Goal: Navigation & Orientation: Find specific page/section

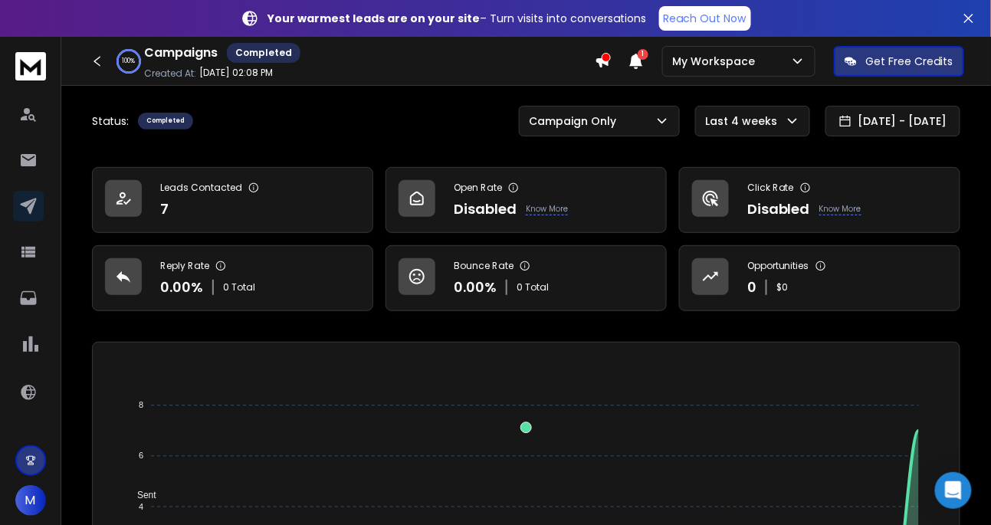
scroll to position [180, 0]
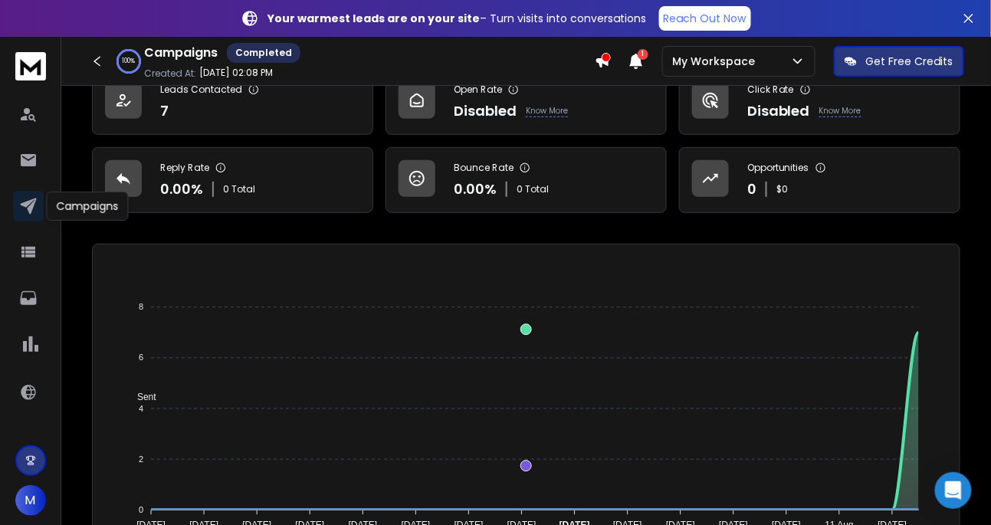
click at [31, 207] on icon at bounding box center [28, 206] width 16 height 16
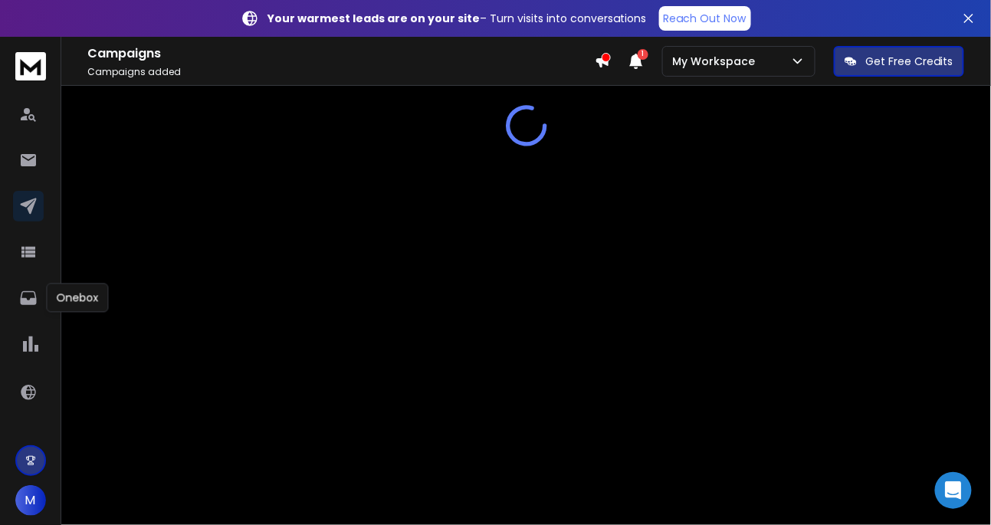
click at [29, 319] on div at bounding box center [30, 301] width 35 height 37
click at [28, 304] on icon at bounding box center [28, 298] width 18 height 18
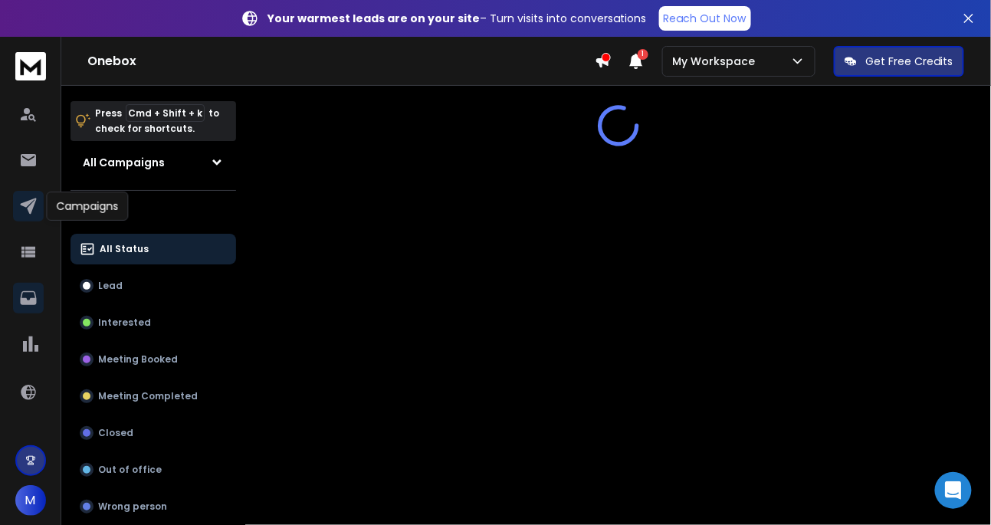
click at [30, 202] on icon at bounding box center [28, 206] width 18 height 18
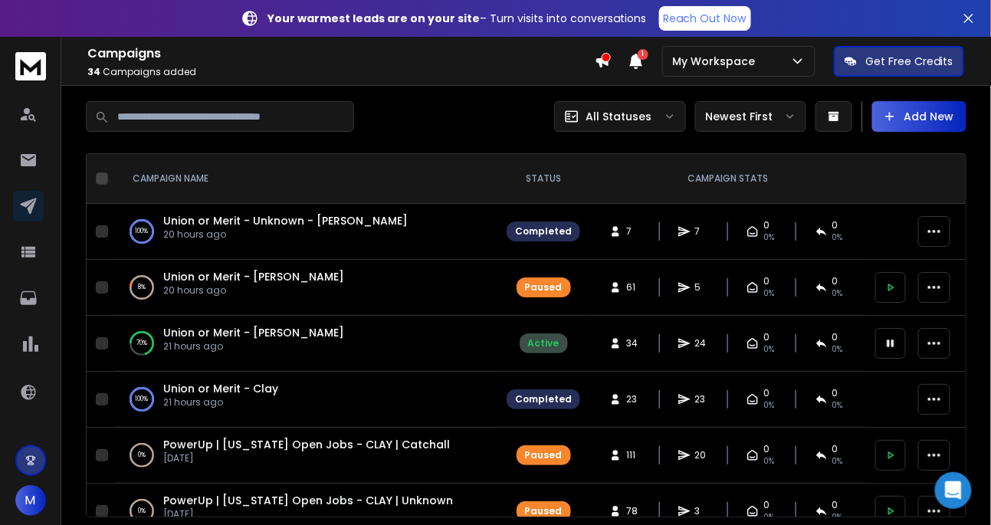
click at [450, 357] on div "70 % Union or Merit - [PERSON_NAME] 21 hours ago" at bounding box center [305, 343] width 352 height 37
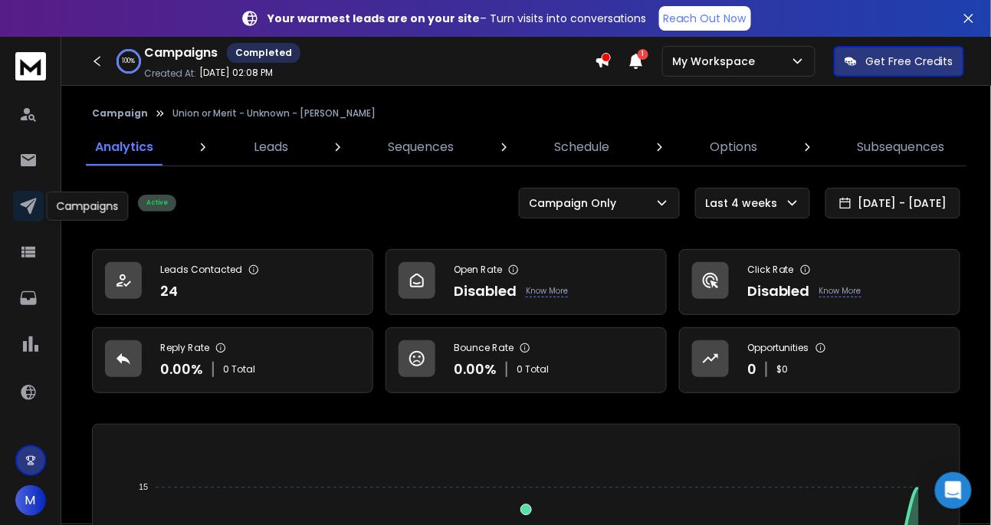
click at [28, 202] on icon at bounding box center [28, 206] width 16 height 16
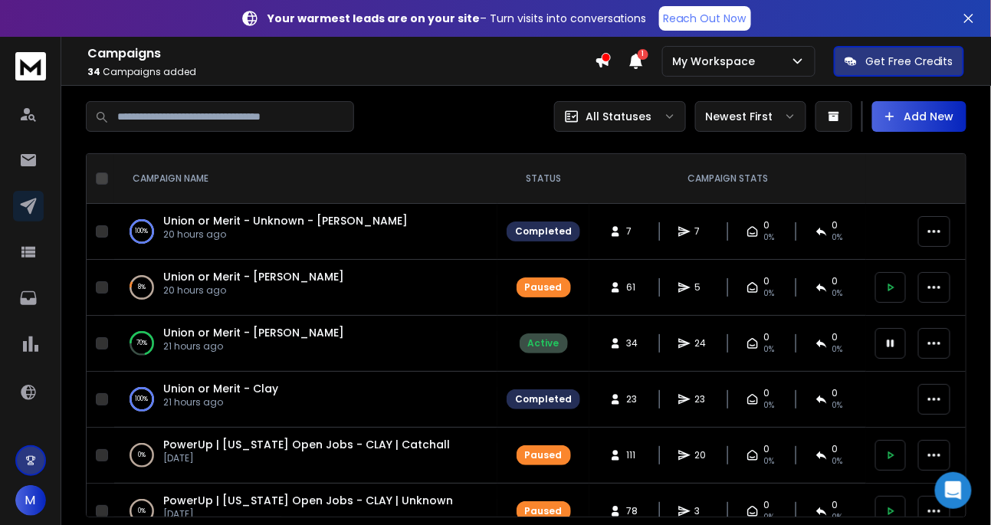
click at [283, 346] on p "21 hours ago" at bounding box center [253, 346] width 181 height 12
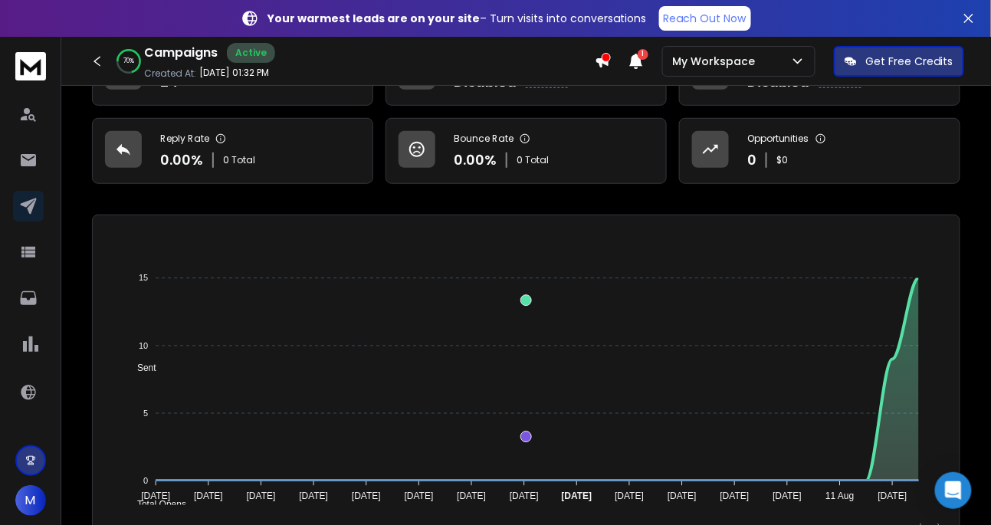
scroll to position [228, 0]
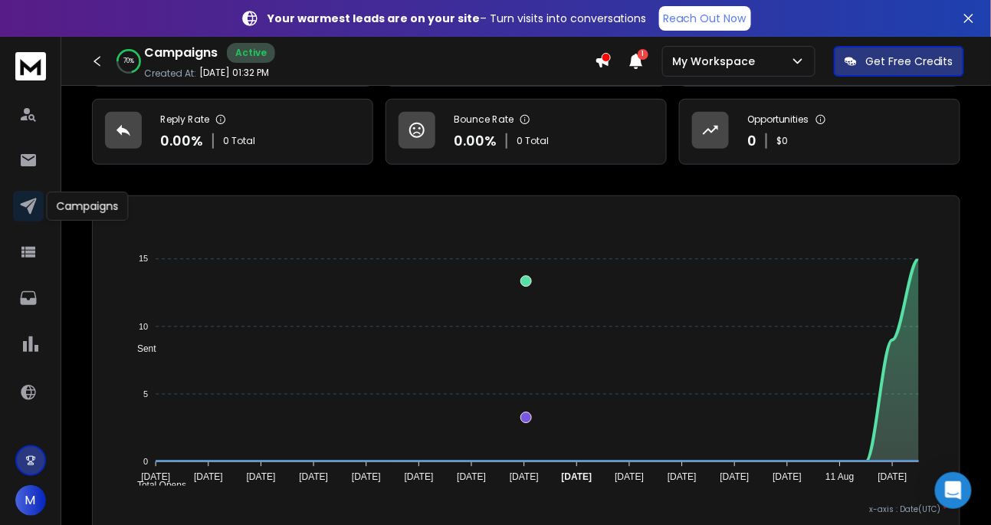
click at [41, 211] on link at bounding box center [28, 206] width 31 height 31
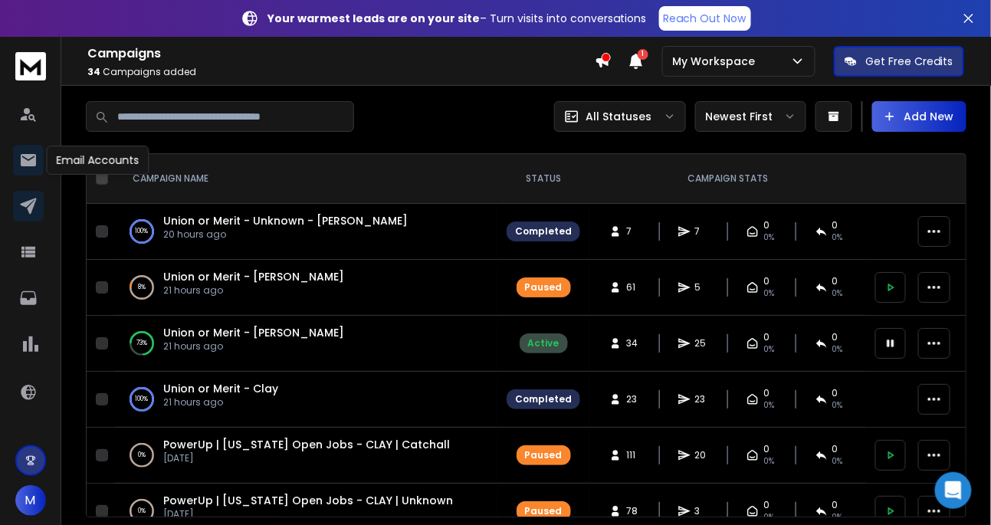
click at [38, 145] on link at bounding box center [28, 160] width 31 height 31
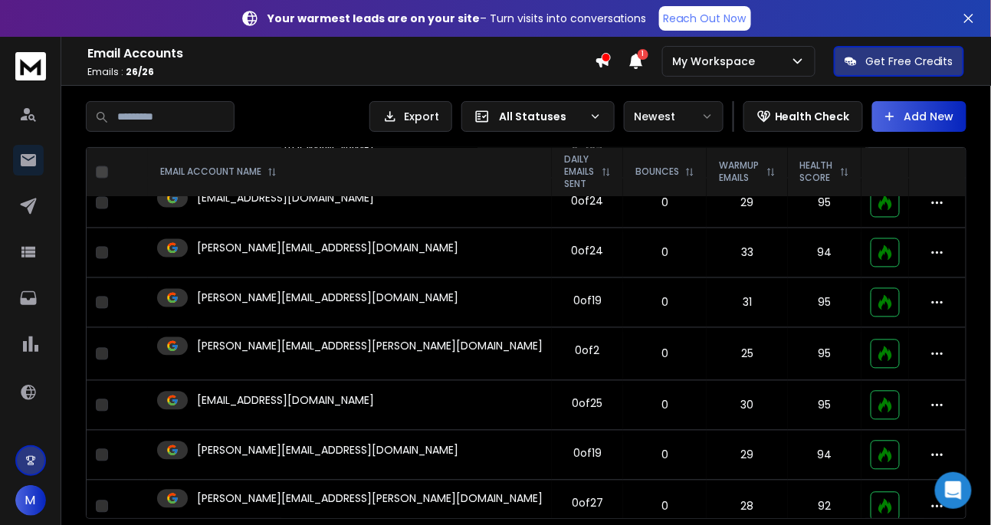
scroll to position [986, 0]
